Goal: Task Accomplishment & Management: Complete application form

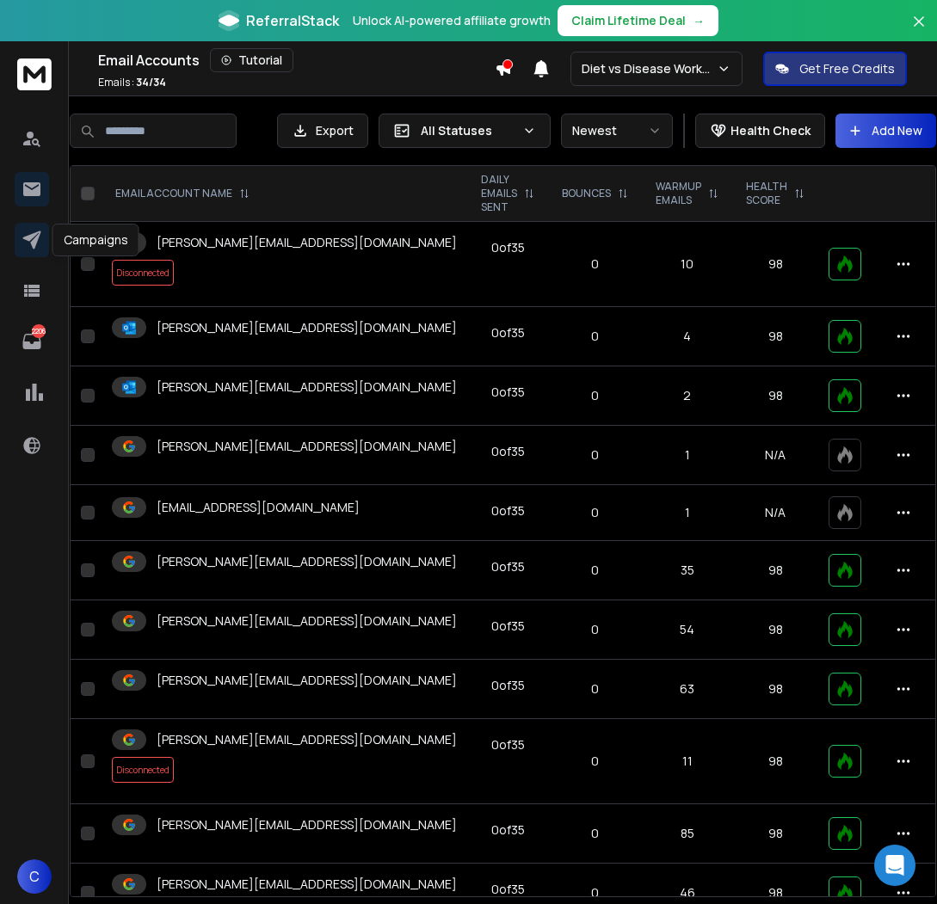
click at [35, 235] on icon at bounding box center [31, 240] width 18 height 18
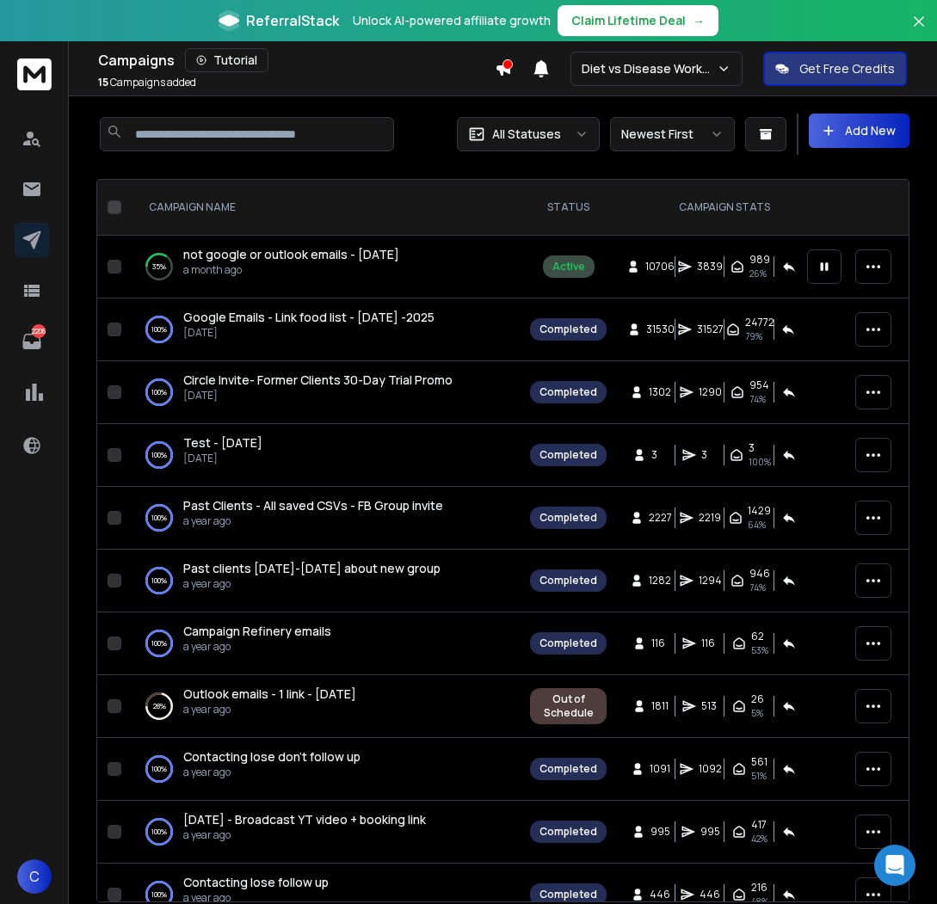
click at [269, 312] on span "Google Emails - Link food list - [DATE] -2025" at bounding box center [308, 317] width 251 height 16
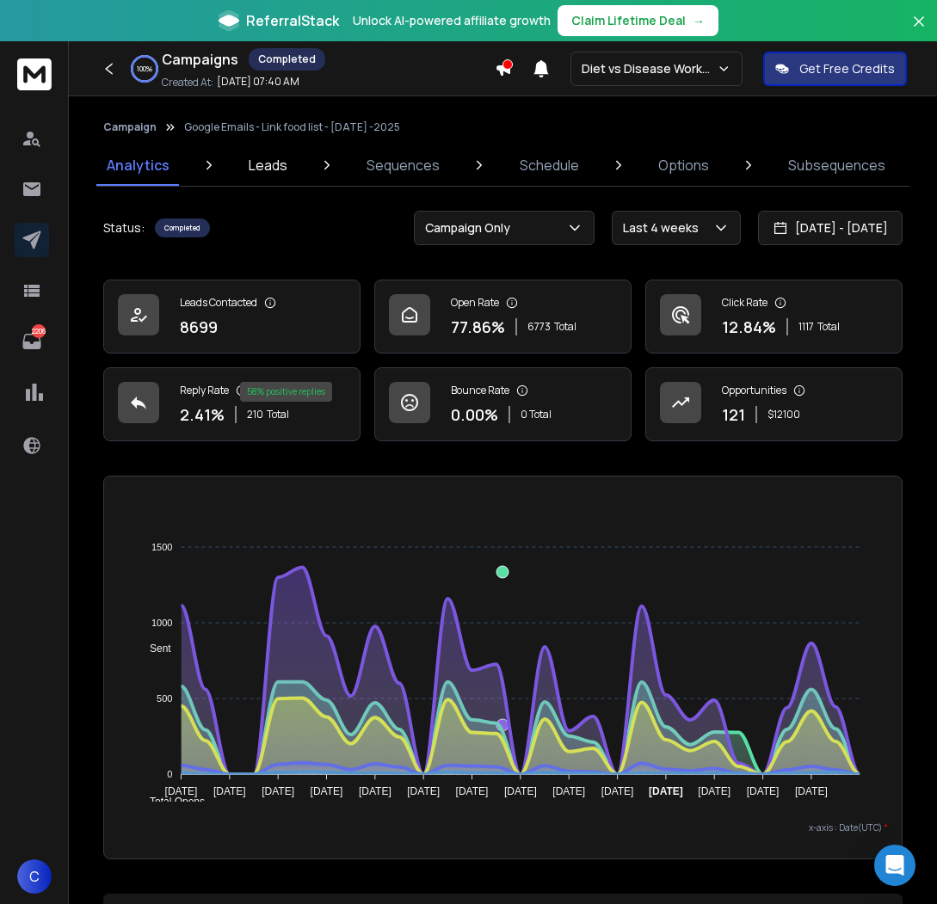
click at [272, 160] on p "Leads" at bounding box center [268, 165] width 39 height 21
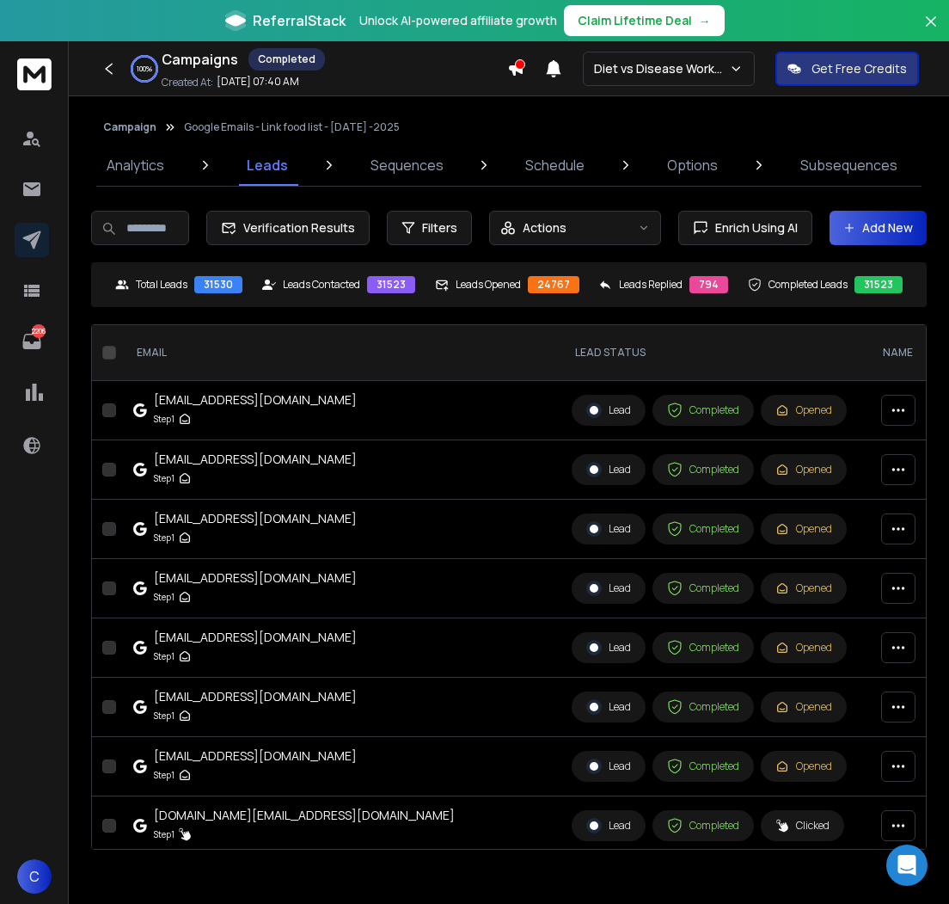
click at [882, 222] on button "Add New" at bounding box center [878, 228] width 97 height 34
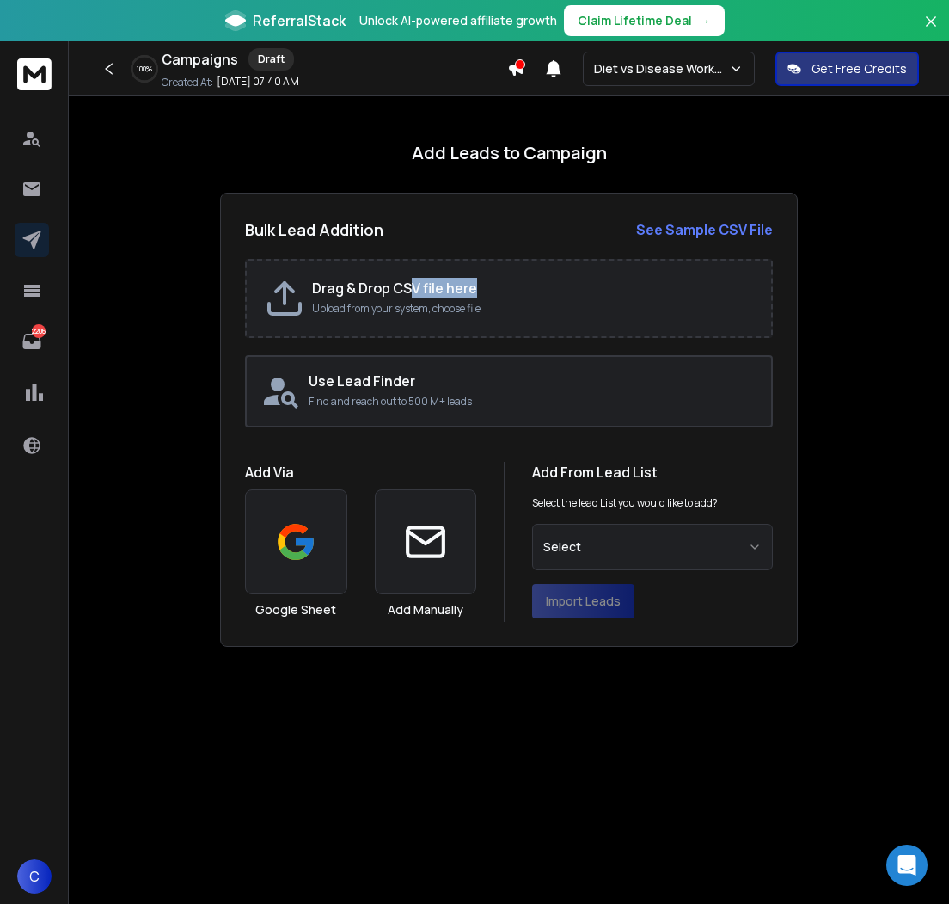
click at [412, 298] on div "Drag & Drop CSV file here Upload from your system, choose file" at bounding box center [533, 298] width 442 height 41
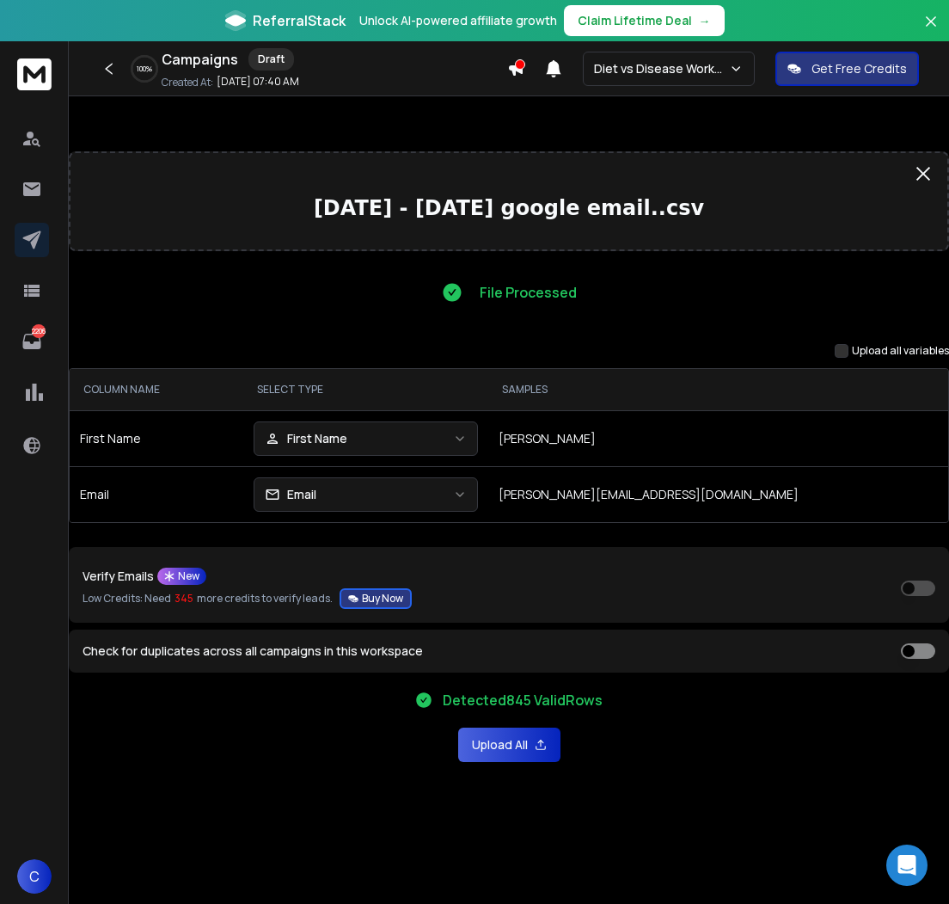
click at [925, 653] on button "Check for duplicates across all campaigns in this workspace" at bounding box center [918, 650] width 34 height 15
click at [525, 757] on button "Upload All" at bounding box center [509, 745] width 102 height 34
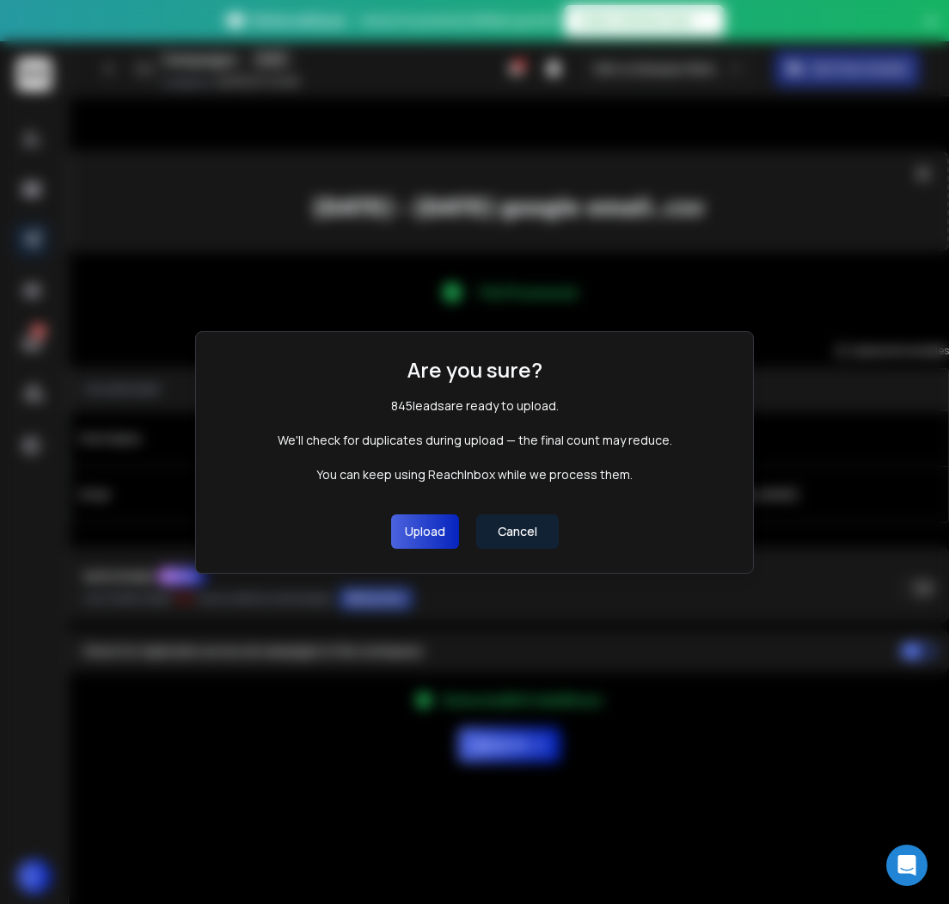
click at [409, 513] on div "Are you sure? 845 lead s are ready to upload. We'll check for duplicates during…" at bounding box center [474, 452] width 509 height 193
click at [409, 531] on button "Upload" at bounding box center [425, 531] width 68 height 34
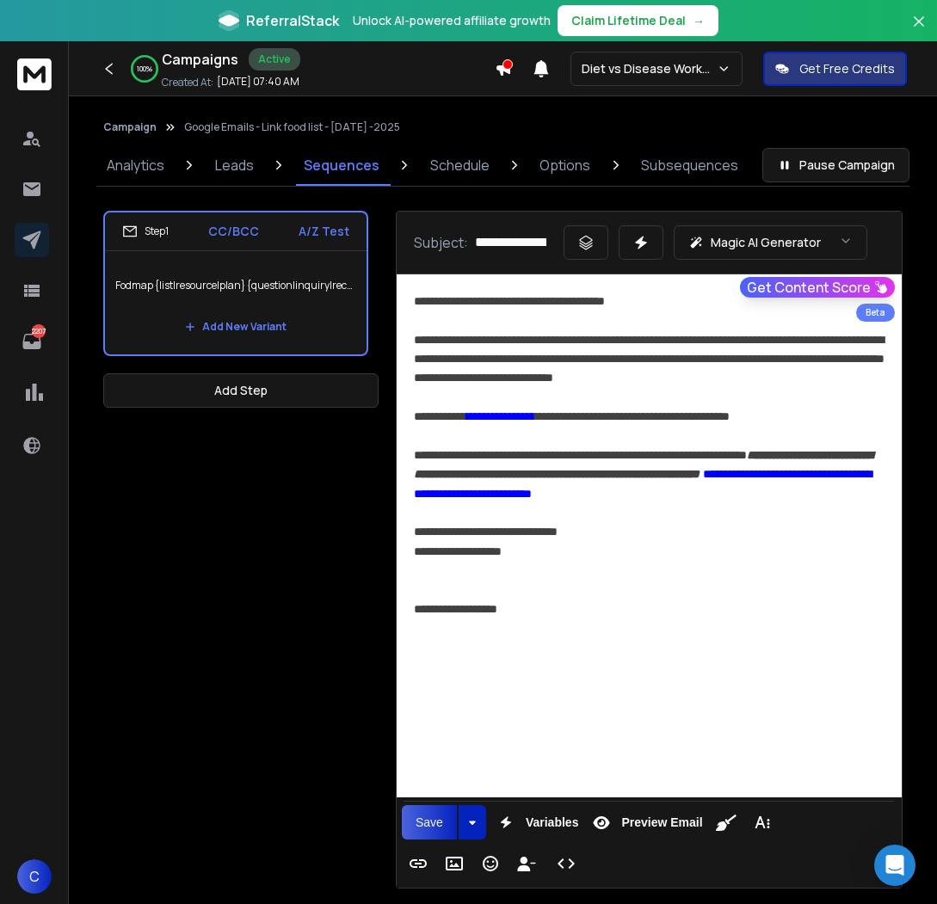
click at [43, 233] on link at bounding box center [32, 240] width 34 height 34
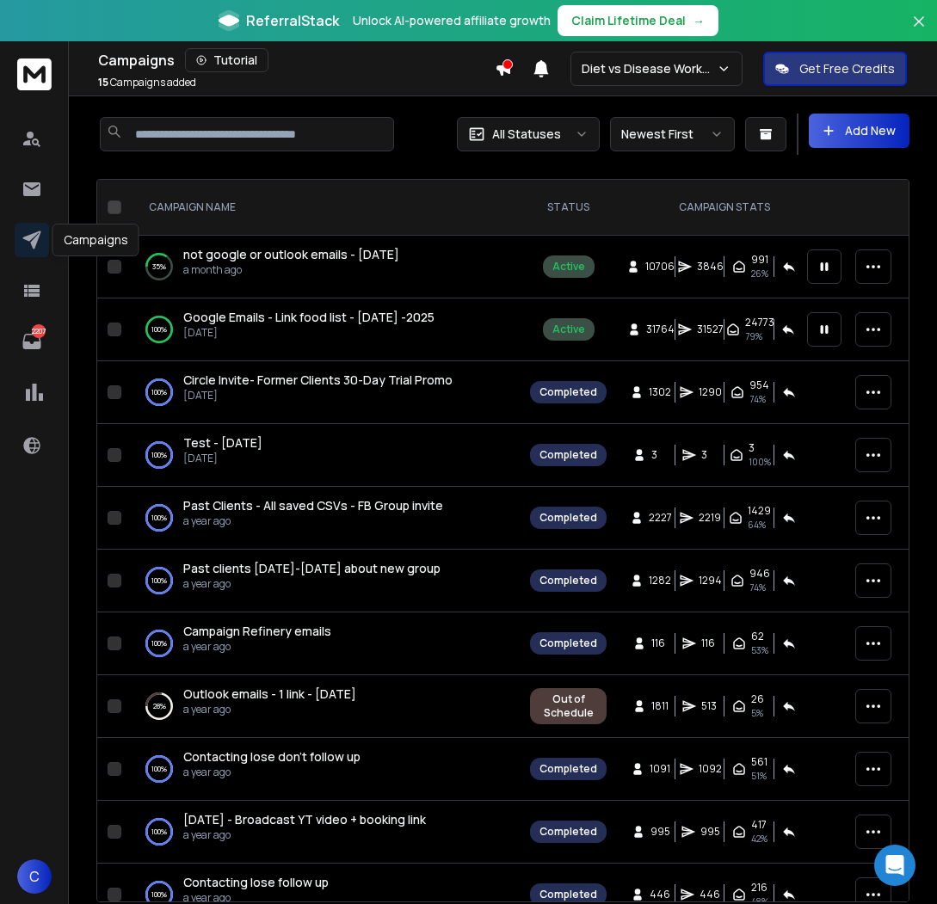
click at [285, 272] on p "a month ago" at bounding box center [291, 270] width 216 height 14
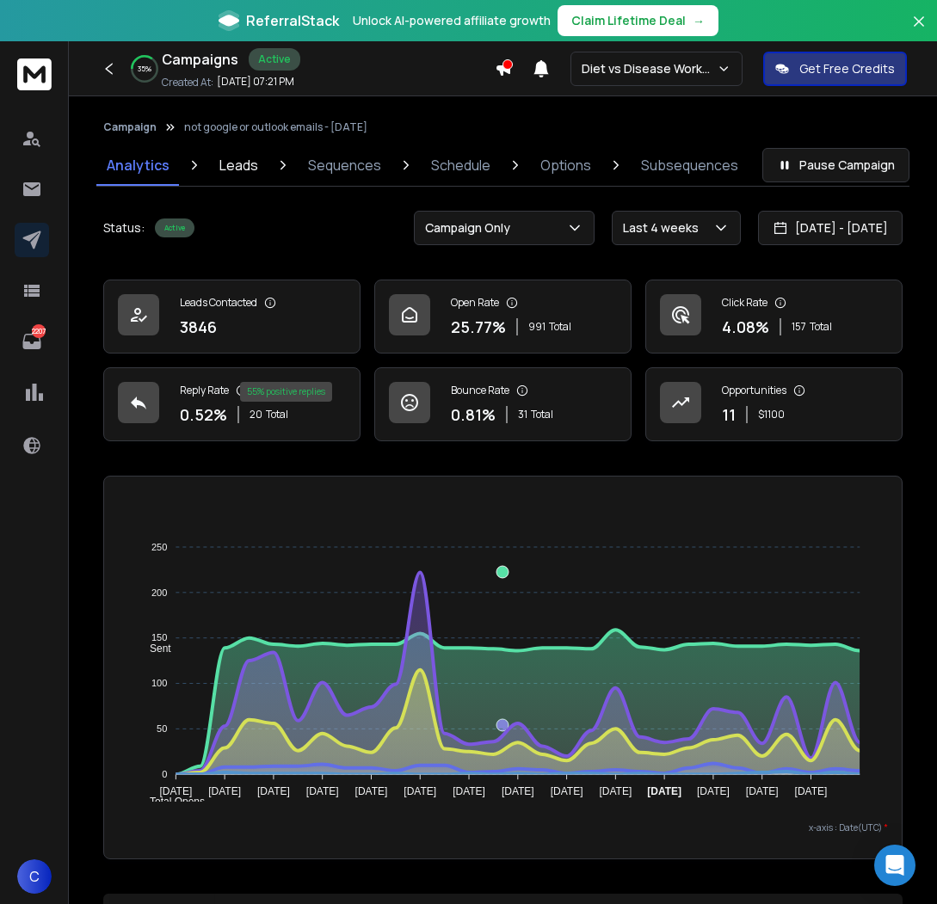
click at [244, 176] on link "Leads" at bounding box center [238, 164] width 59 height 41
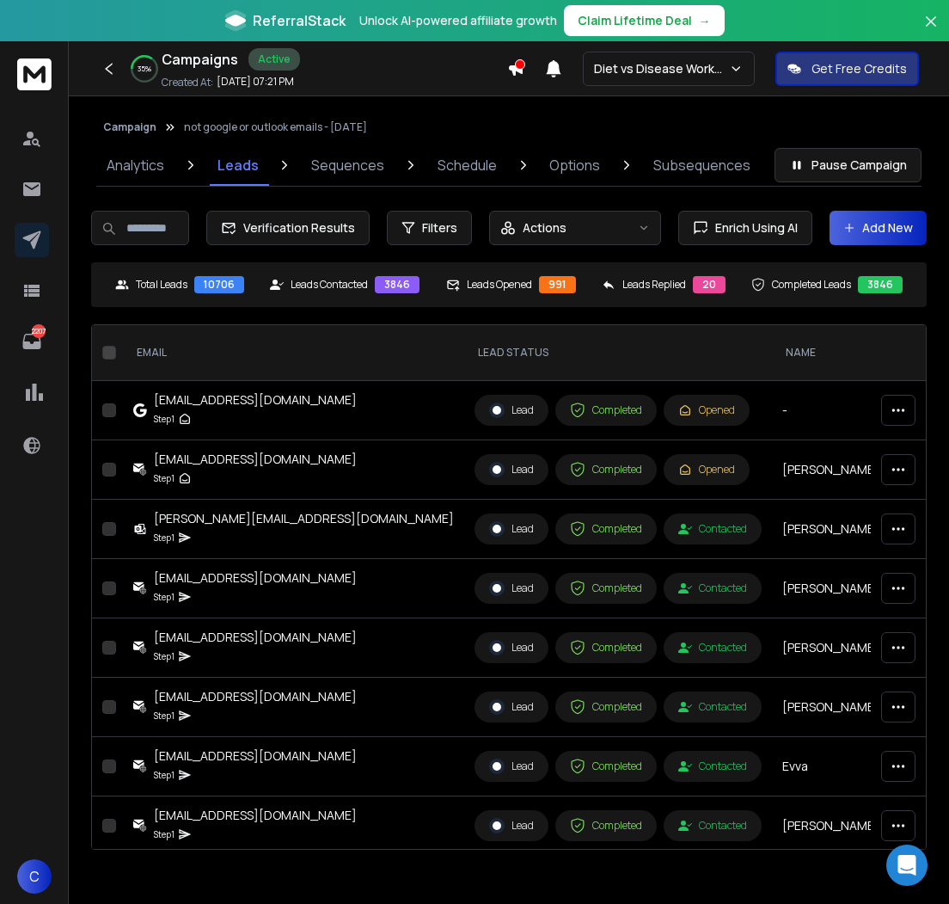
click at [887, 224] on button "Add New" at bounding box center [878, 228] width 97 height 34
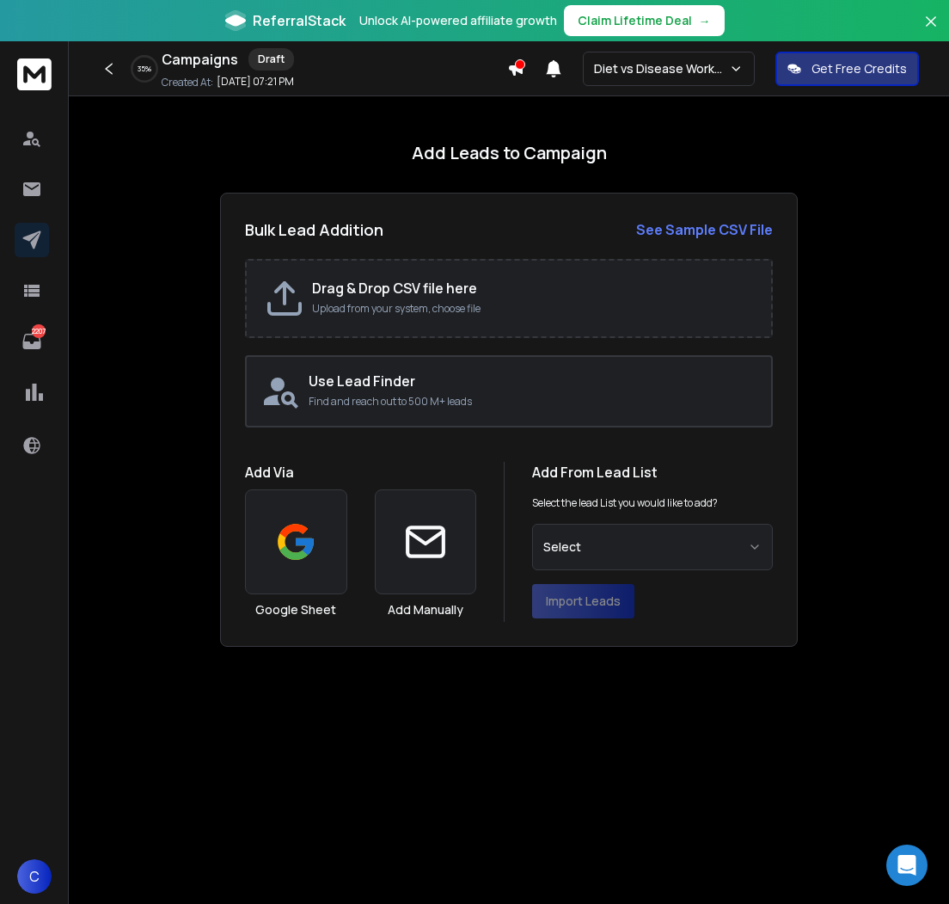
click at [381, 294] on h2 "Drag & Drop CSV file here" at bounding box center [533, 288] width 442 height 21
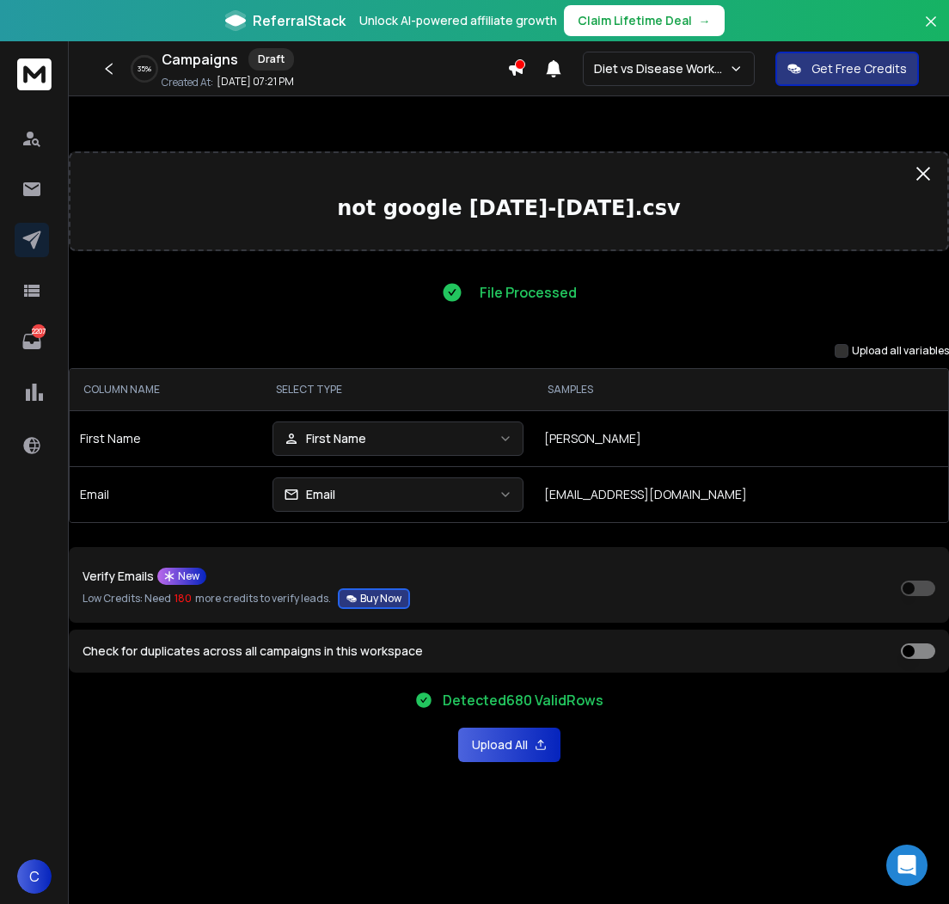
click at [908, 650] on button "Check for duplicates across all campaigns in this workspace" at bounding box center [918, 650] width 34 height 15
click at [98, 73] on button at bounding box center [109, 69] width 22 height 34
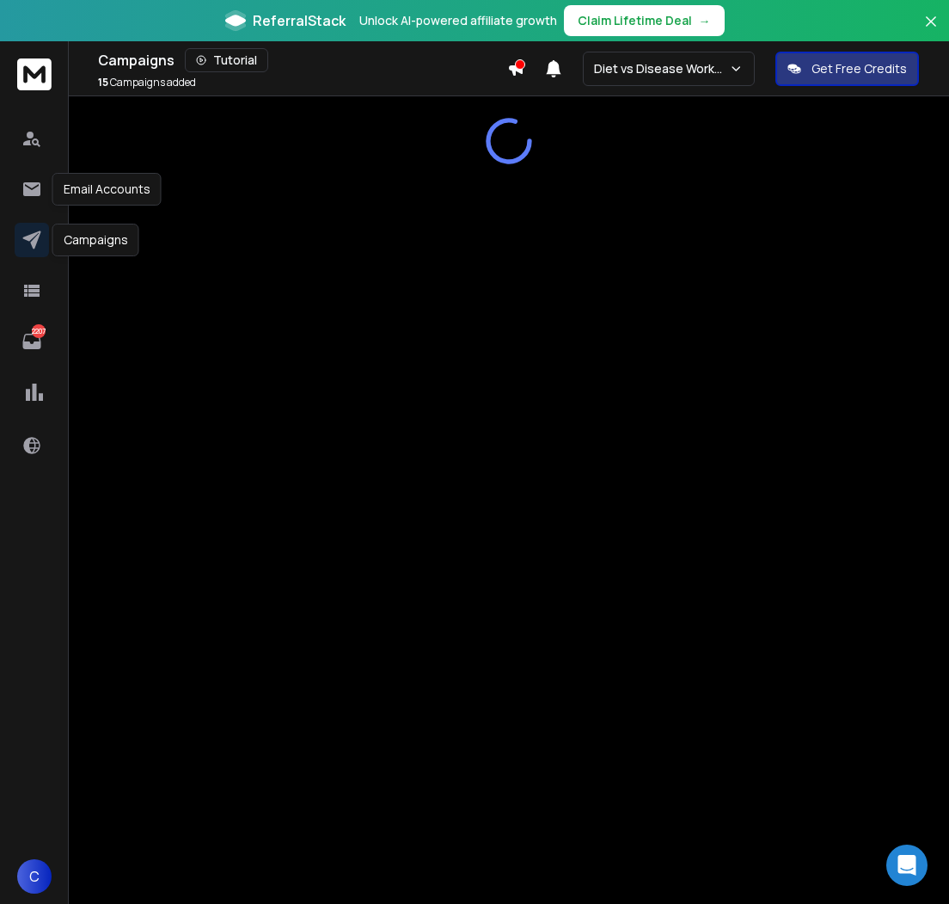
click at [43, 236] on link at bounding box center [32, 240] width 34 height 34
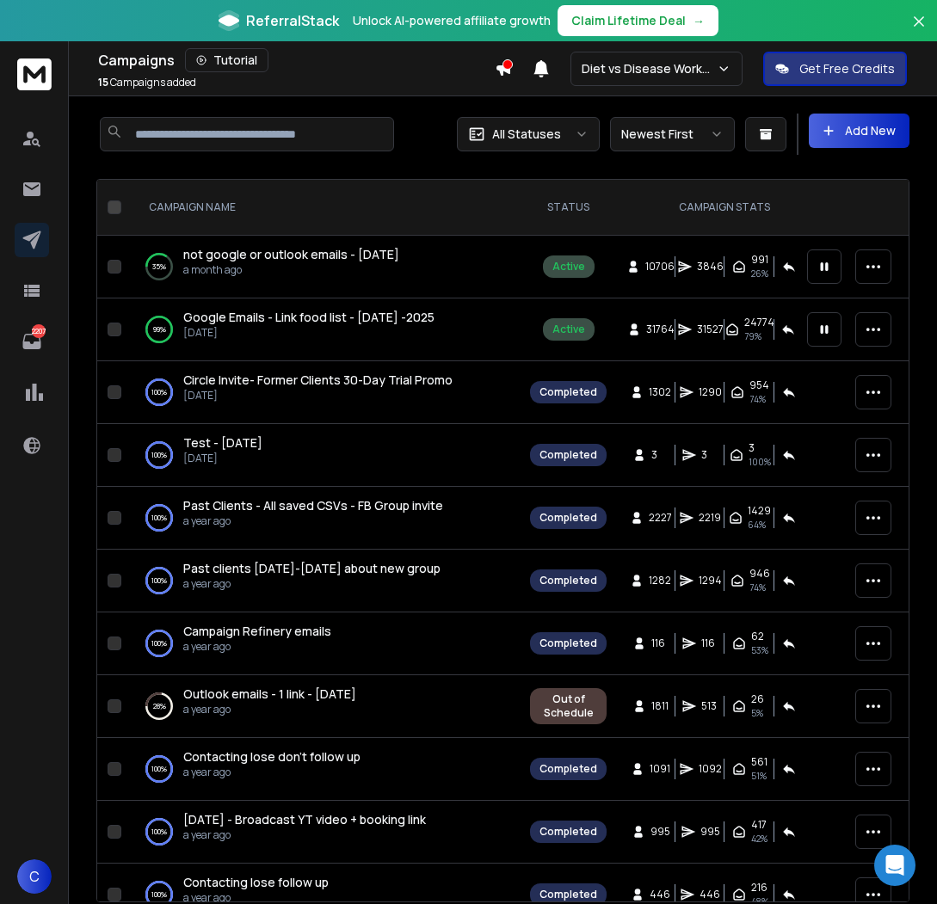
click at [270, 255] on span "not google or outlook emails - [DATE]" at bounding box center [291, 254] width 216 height 16
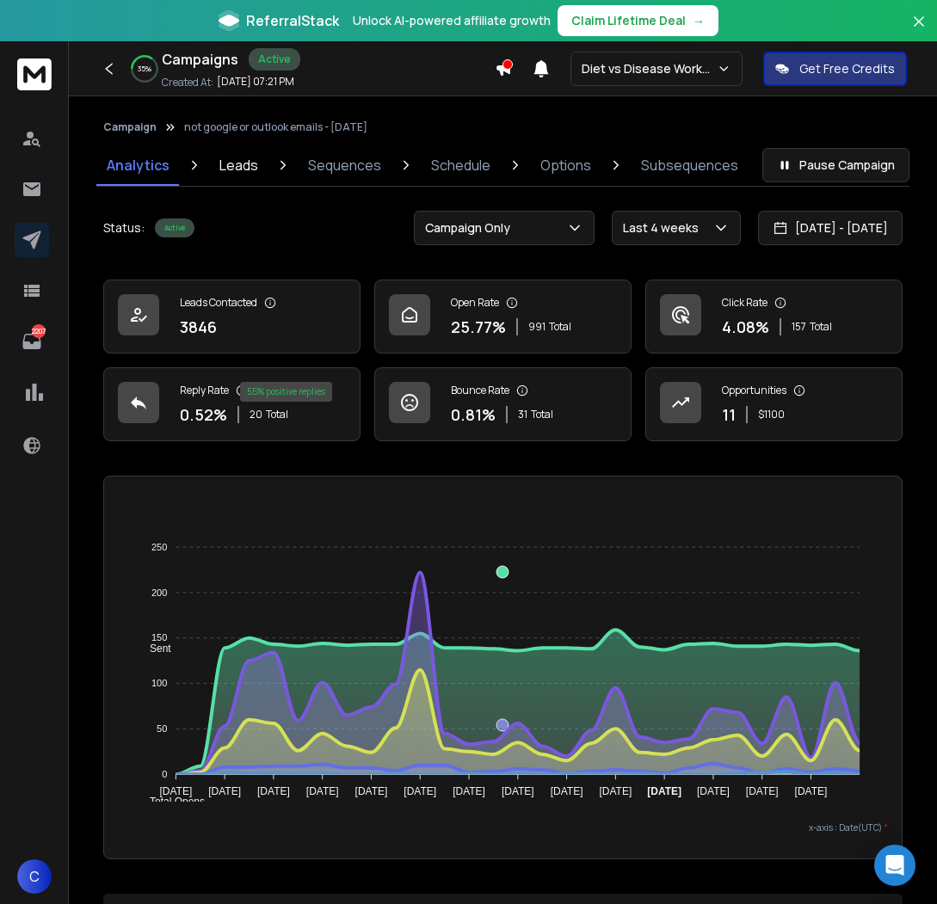
click at [232, 176] on link "Leads" at bounding box center [238, 164] width 59 height 41
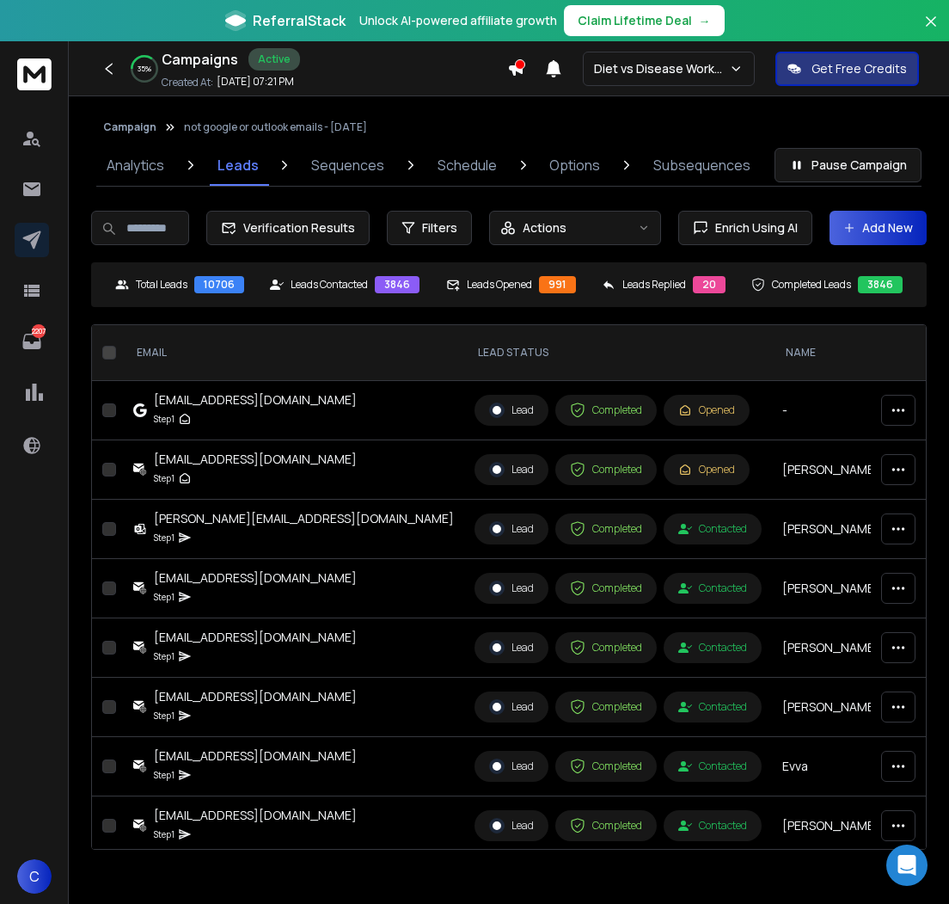
click at [869, 225] on button "Add New" at bounding box center [878, 228] width 97 height 34
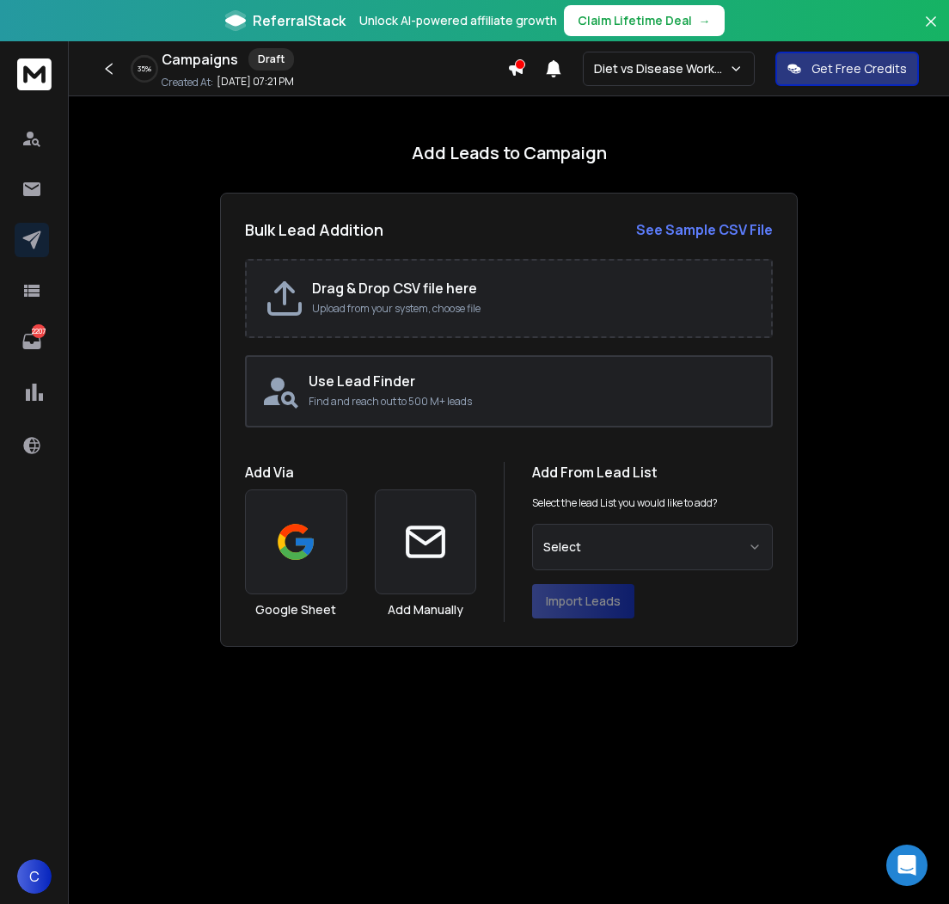
click at [334, 289] on h2 "Drag & Drop CSV file here" at bounding box center [533, 288] width 442 height 21
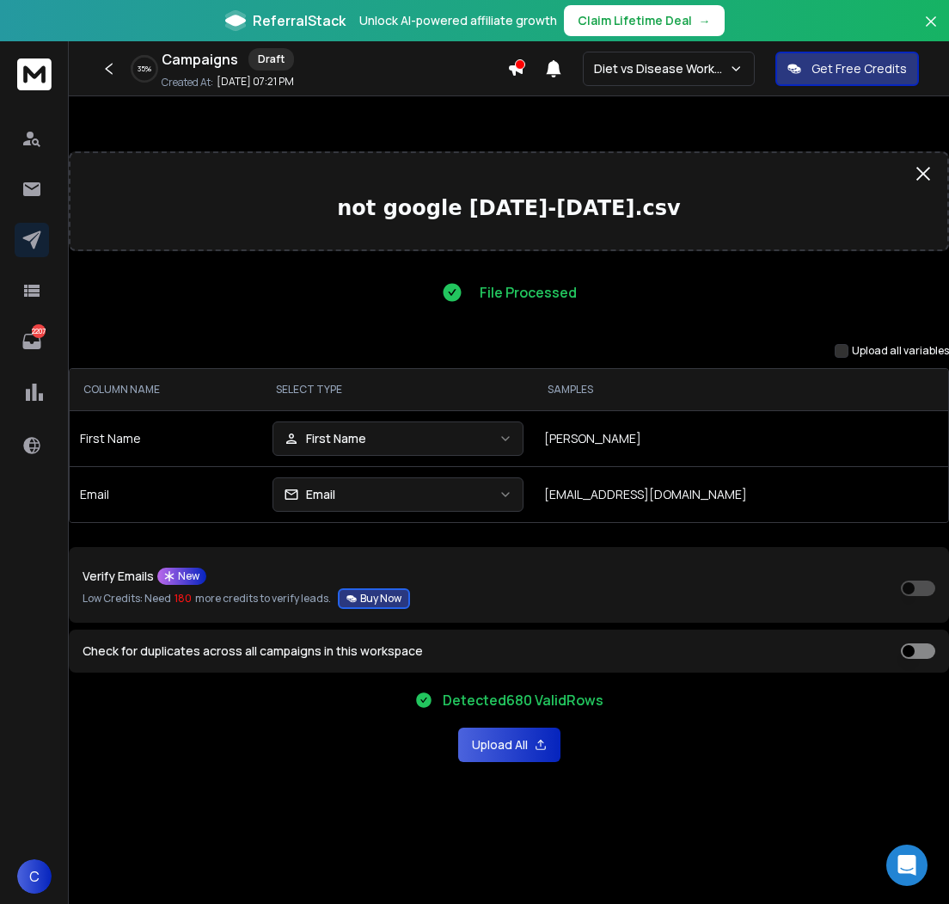
click at [917, 640] on div "Check for duplicates across all campaigns in this workspace" at bounding box center [509, 651] width 881 height 43
click at [909, 655] on button "Check for duplicates across all campaigns in this workspace" at bounding box center [918, 650] width 34 height 15
click at [535, 739] on icon at bounding box center [541, 745] width 12 height 12
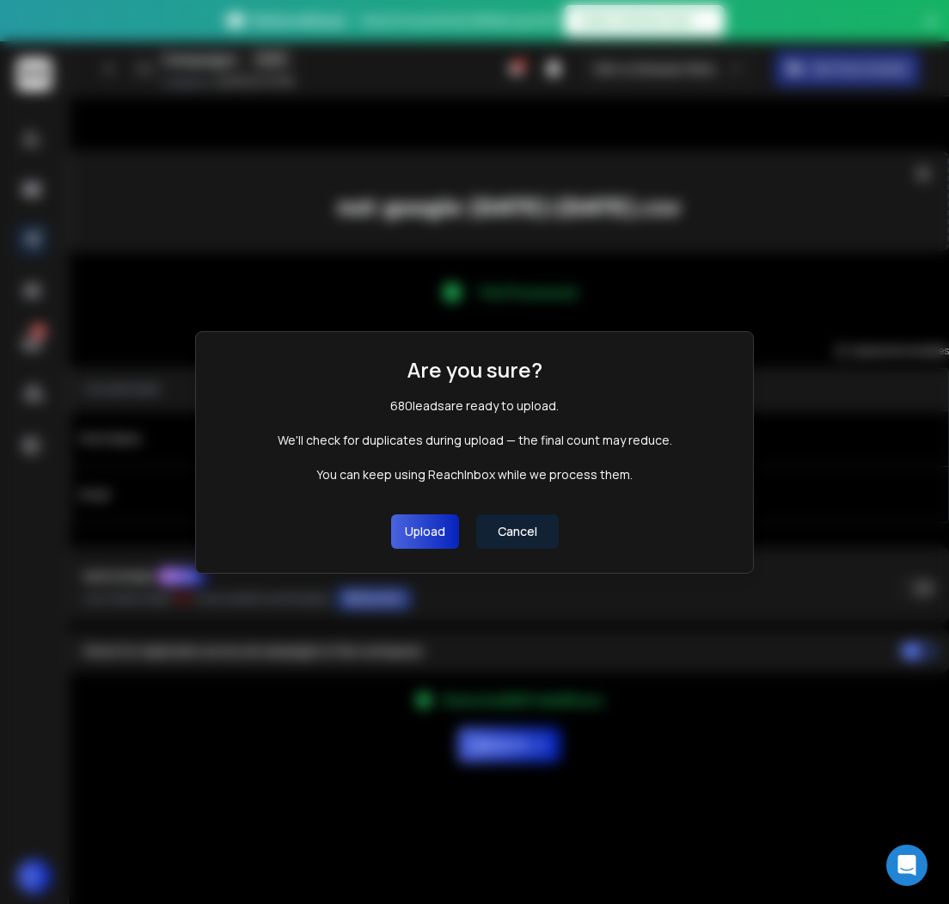
click at [413, 550] on div "Are you sure? 680 lead s are ready to upload. We'll check for duplicates during…" at bounding box center [474, 452] width 559 height 243
click at [415, 538] on button "Upload" at bounding box center [425, 531] width 68 height 34
